Goal: Ask a question

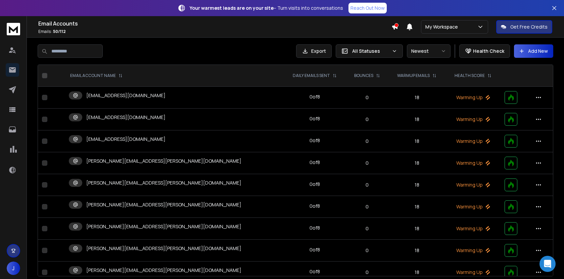
scroll to position [160, 0]
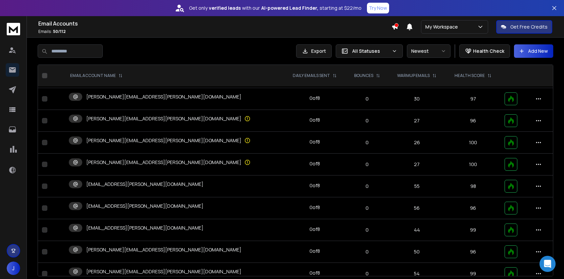
scroll to position [309, 0]
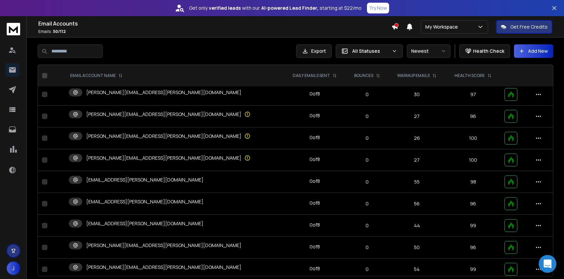
click at [549, 264] on icon "Open Intercom Messenger" at bounding box center [548, 263] width 8 height 9
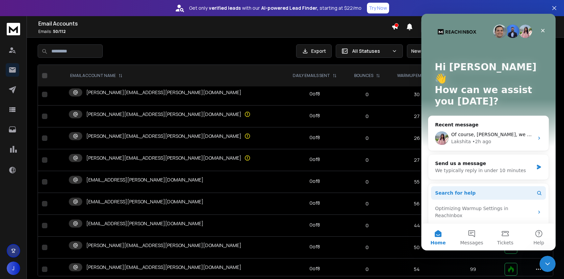
scroll to position [0, 0]
click at [489, 132] on span "Of course, [PERSON_NAME], we value all our users and will help you in any way w…" at bounding box center [554, 134] width 207 height 5
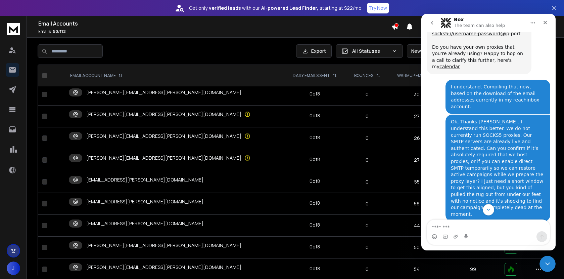
scroll to position [1124, 0]
click at [234, 47] on div at bounding box center [165, 50] width 254 height 13
click at [181, 48] on div at bounding box center [165, 50] width 254 height 13
click at [544, 22] on icon "Close" at bounding box center [545, 22] width 5 height 5
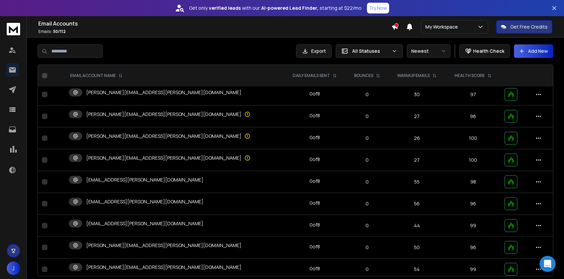
scroll to position [1344, 0]
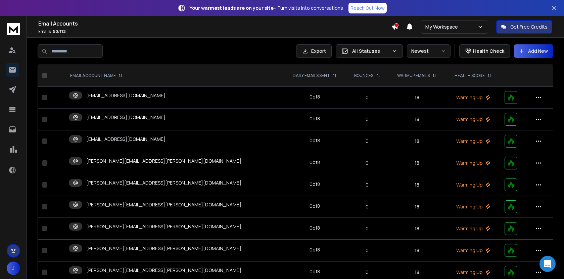
click at [155, 43] on div "Export All Statuses Newest Health Check Add New EMAIL ACCOUNT NAME DAILY EMAILS…" at bounding box center [295, 160] width 537 height 245
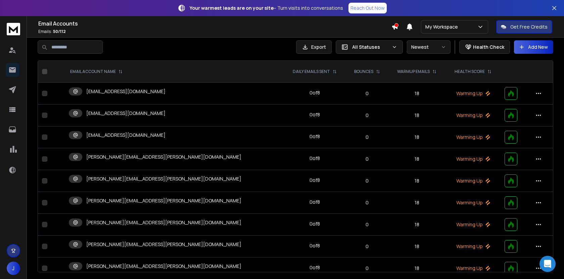
click at [192, 51] on div at bounding box center [165, 46] width 254 height 13
click at [548, 267] on icon "Open Intercom Messenger" at bounding box center [547, 263] width 9 height 9
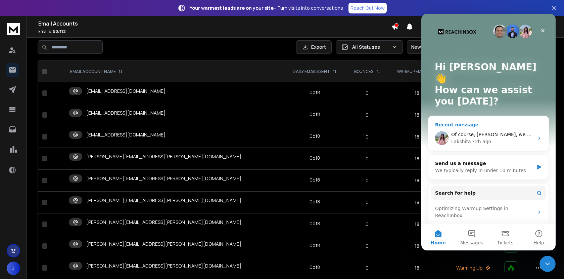
scroll to position [0, 0]
click at [486, 132] on span "Of course, Jonathon, we value all our users and will help you in any way we can!" at bounding box center [554, 134] width 207 height 5
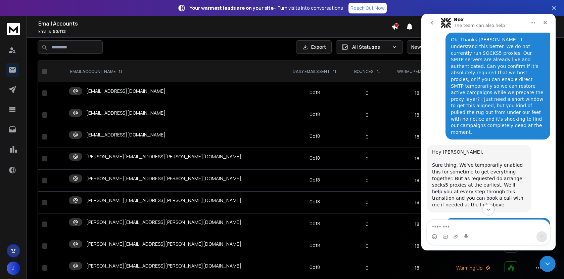
scroll to position [1208, 0]
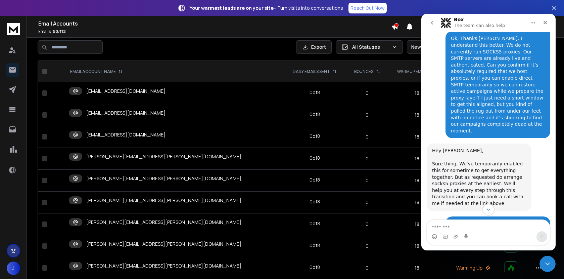
click at [156, 46] on div at bounding box center [165, 46] width 254 height 13
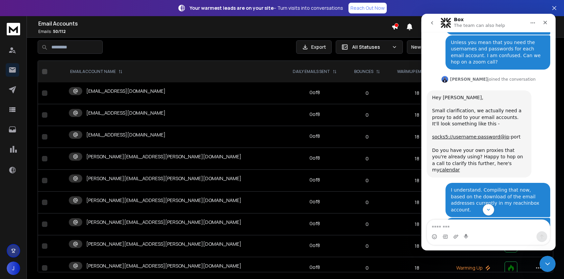
scroll to position [1021, 0]
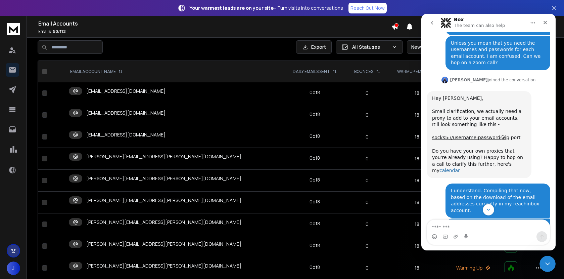
click at [460, 168] on link "calendar" at bounding box center [449, 170] width 20 height 5
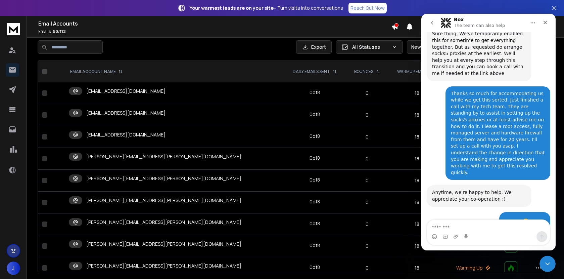
scroll to position [1351, 0]
